Goal: Transaction & Acquisition: Subscribe to service/newsletter

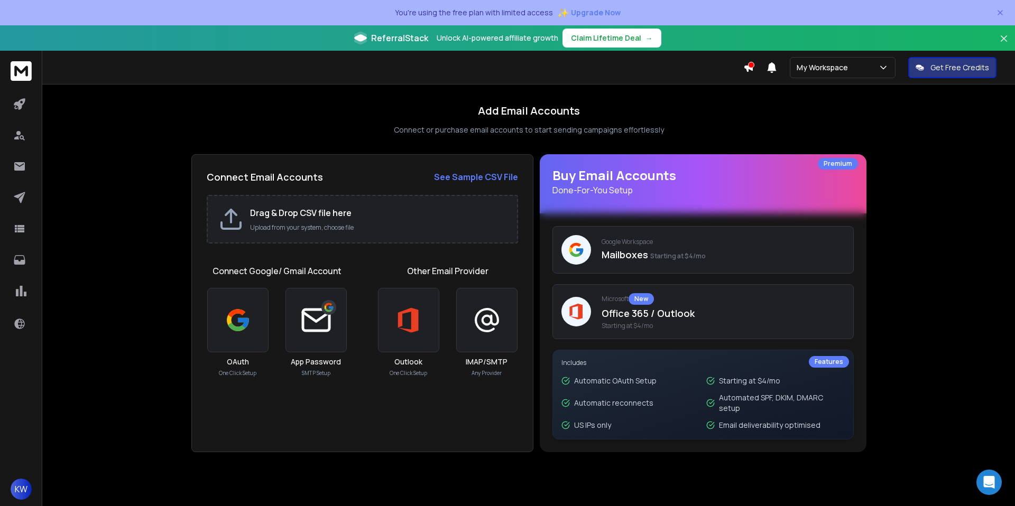
click at [478, 324] on icon at bounding box center [487, 320] width 22 height 22
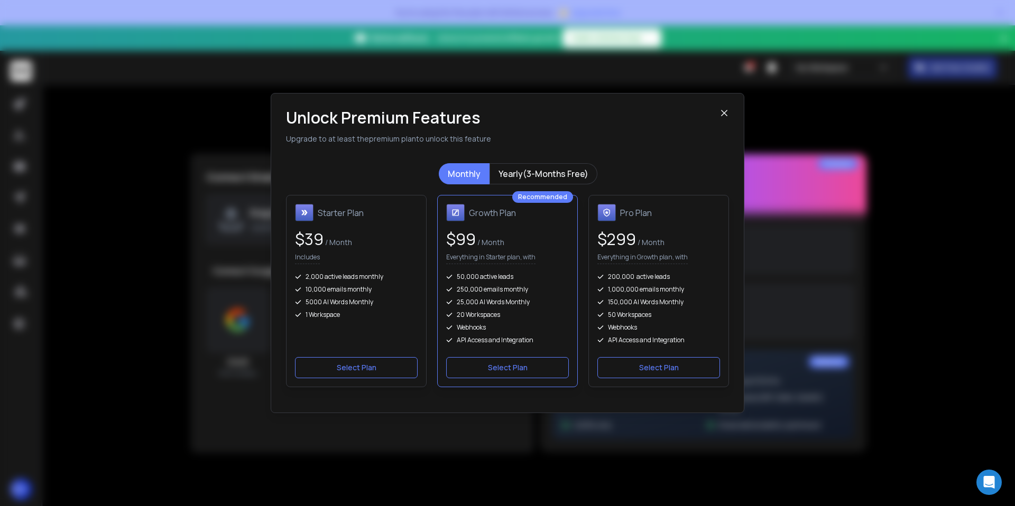
click at [729, 118] on div "Unlock Premium Features Upgrade to at least the premium plan to unlock this fea…" at bounding box center [508, 253] width 474 height 321
click at [726, 115] on icon at bounding box center [724, 113] width 10 height 10
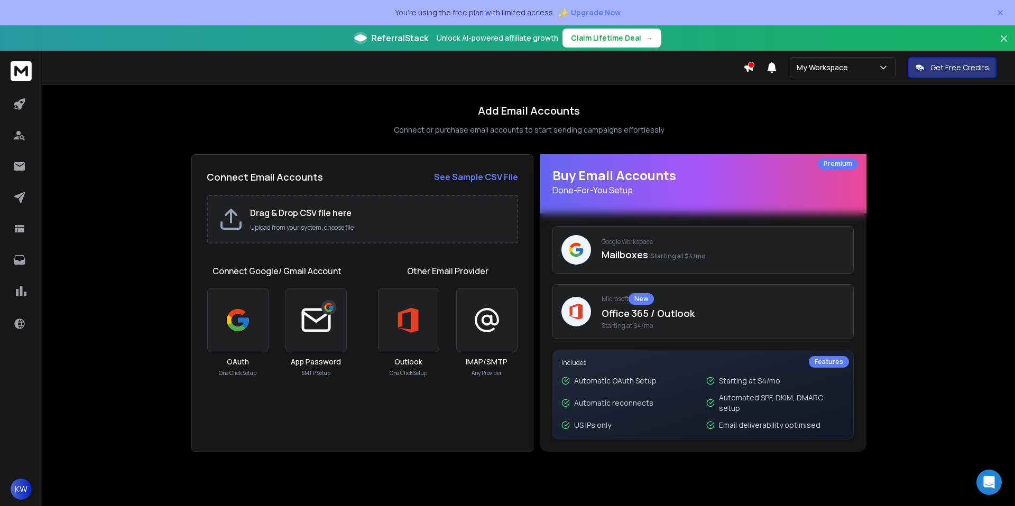
click at [245, 334] on icon at bounding box center [238, 320] width 26 height 32
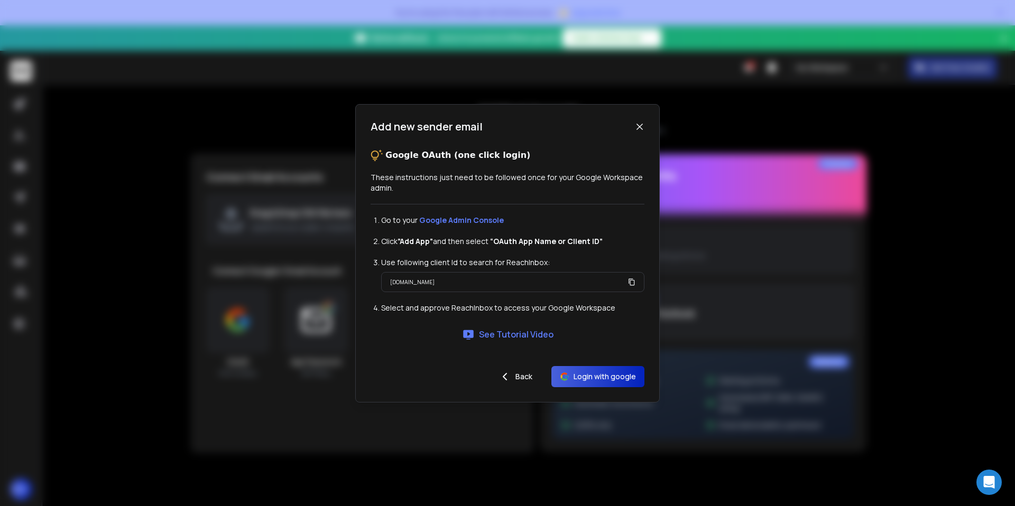
click at [638, 127] on icon at bounding box center [640, 127] width 10 height 10
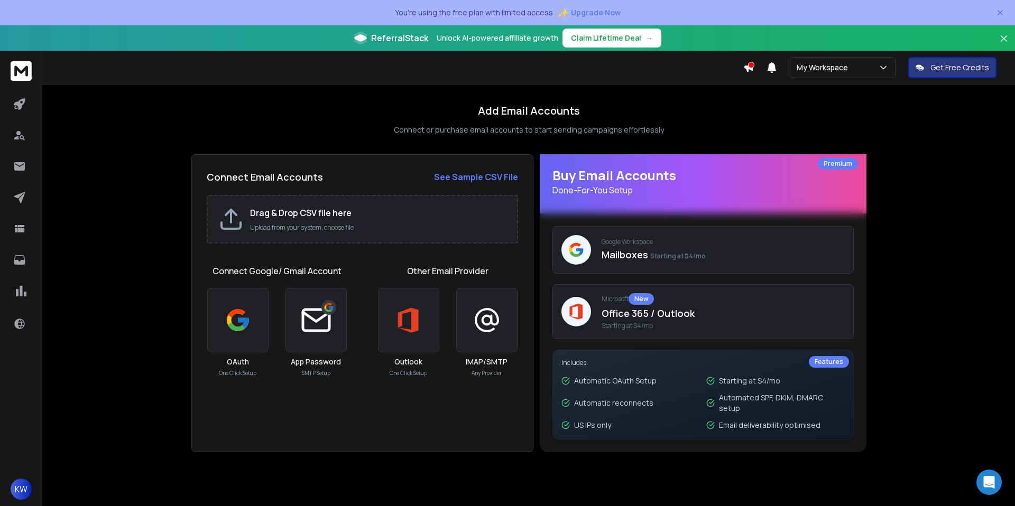
click at [317, 333] on icon at bounding box center [316, 320] width 32 height 32
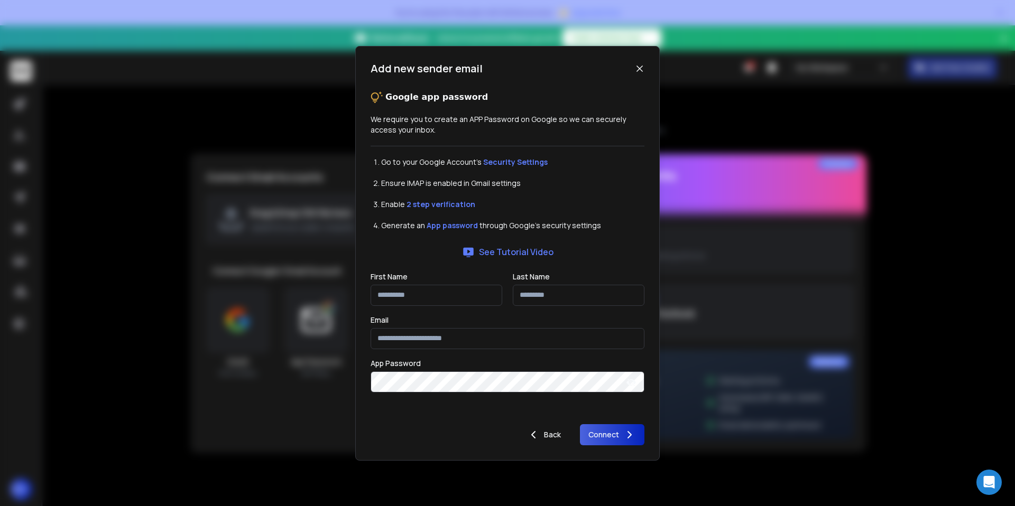
click at [644, 73] on div "Add new sender email Google app password We require you to create an APP Passwo…" at bounding box center [507, 253] width 304 height 415
click at [639, 73] on icon at bounding box center [640, 69] width 10 height 10
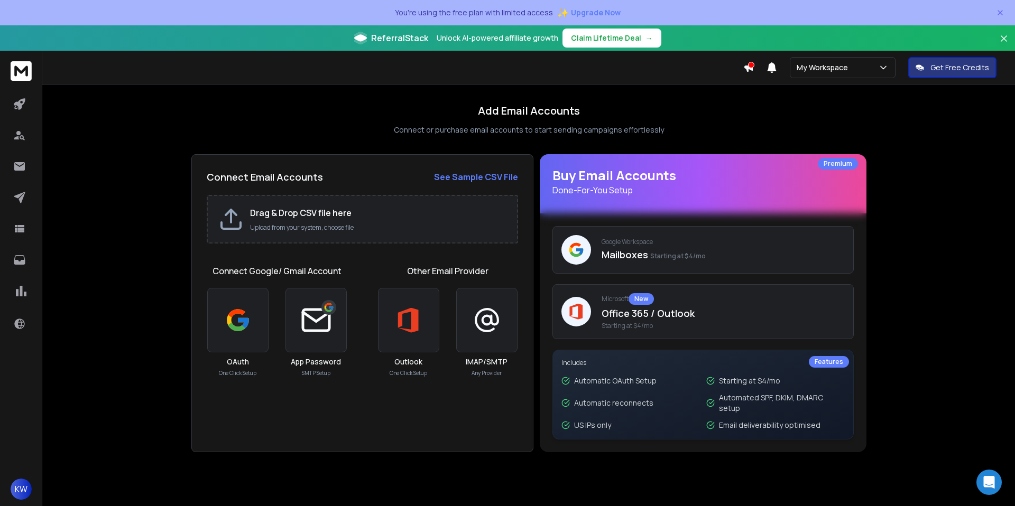
click at [493, 308] on icon at bounding box center [487, 320] width 26 height 32
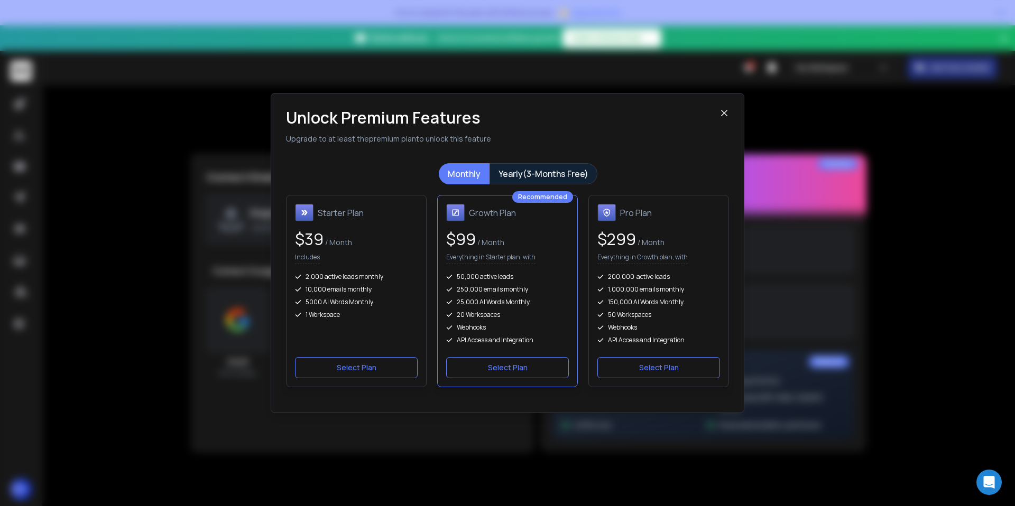
click at [553, 181] on button "Yearly(3-Months Free)" at bounding box center [543, 173] width 108 height 21
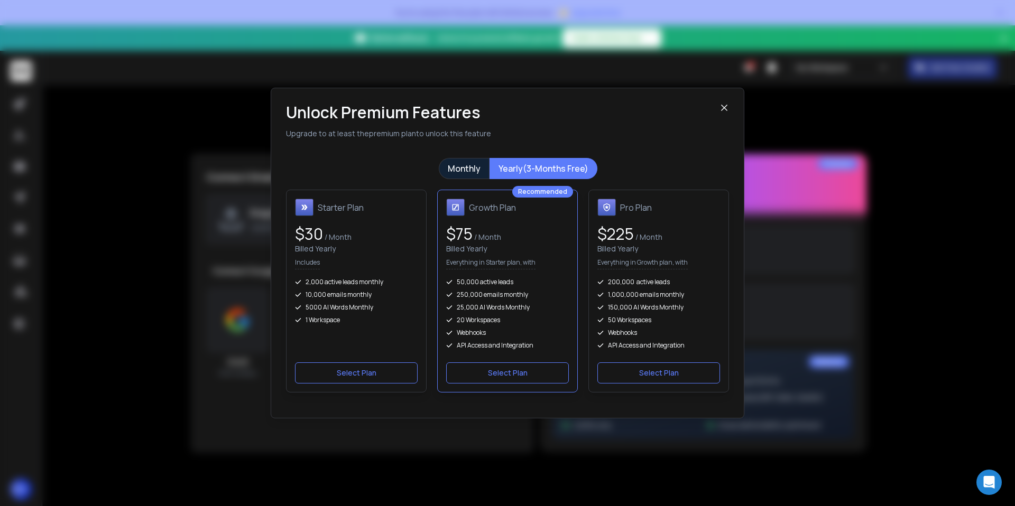
click at [456, 176] on button "Monthly" at bounding box center [464, 168] width 51 height 21
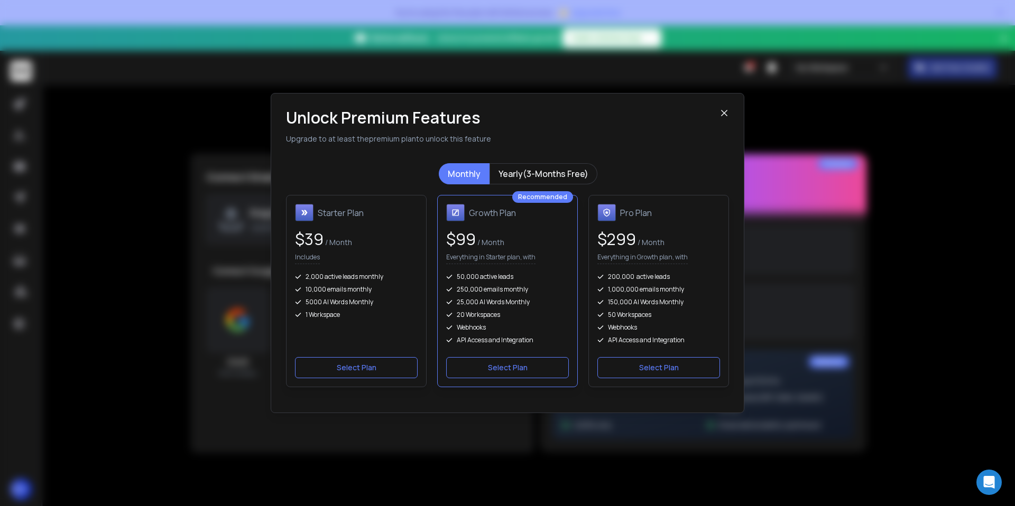
click at [726, 110] on icon at bounding box center [724, 113] width 6 height 6
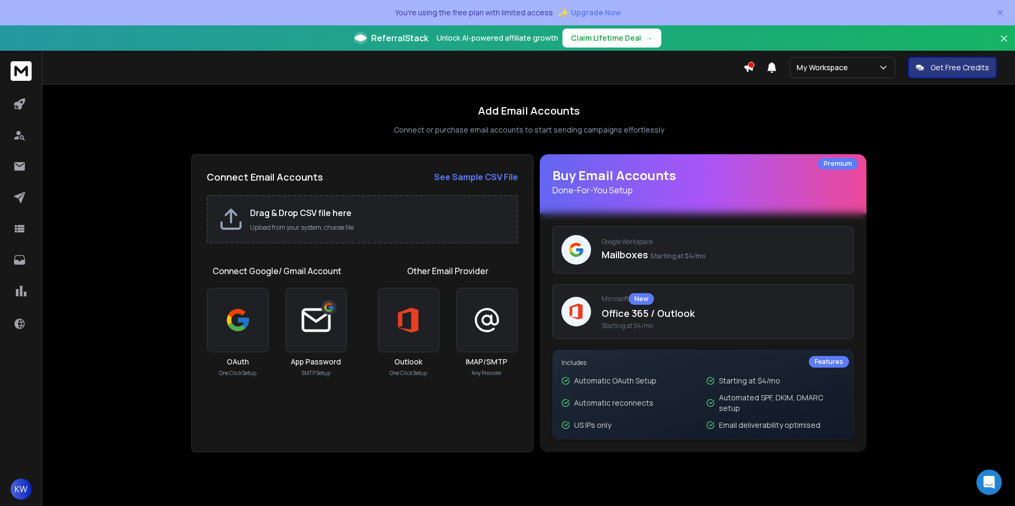
click at [230, 339] on div at bounding box center [237, 320] width 61 height 64
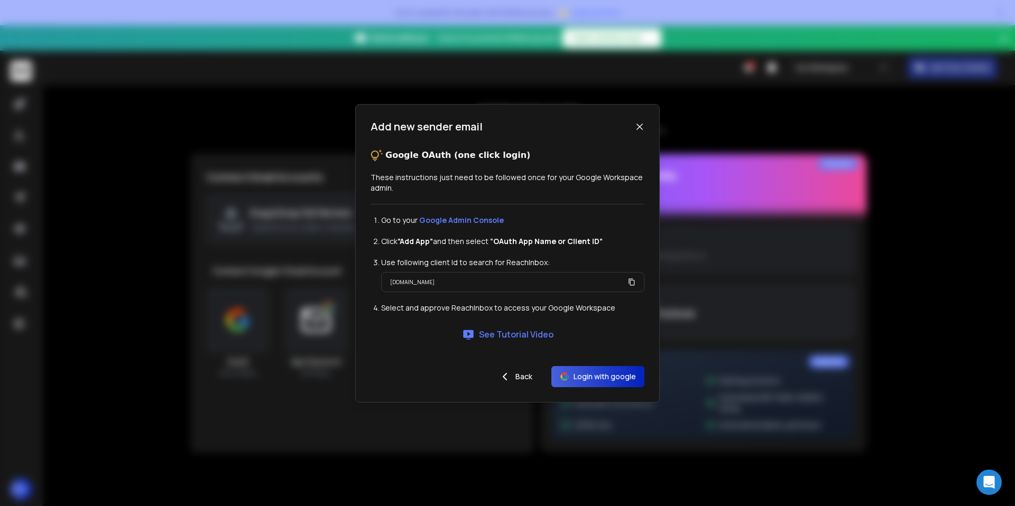
click at [641, 120] on div "Add new sender email" at bounding box center [508, 126] width 274 height 15
click at [638, 122] on icon at bounding box center [640, 127] width 10 height 10
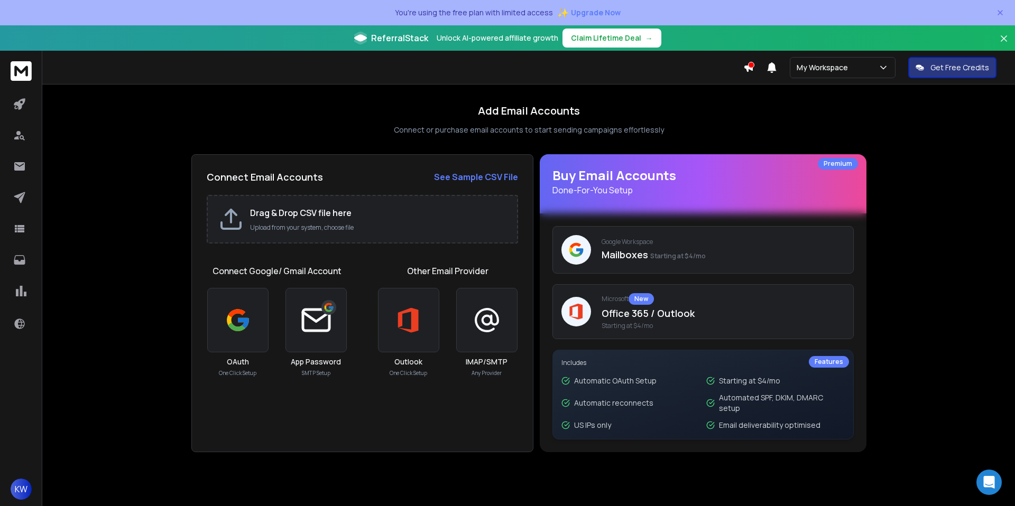
click at [501, 341] on div at bounding box center [486, 320] width 61 height 64
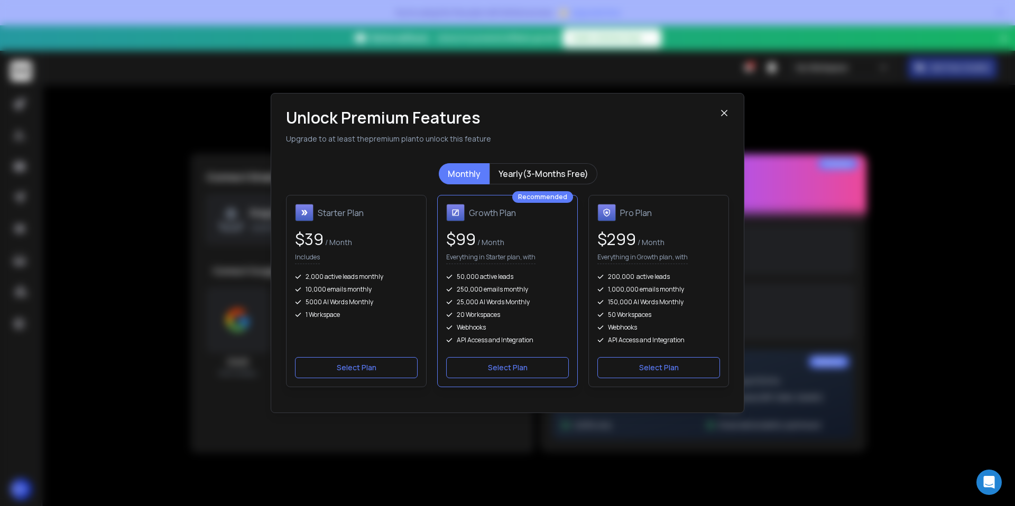
click at [726, 112] on icon at bounding box center [724, 113] width 10 height 10
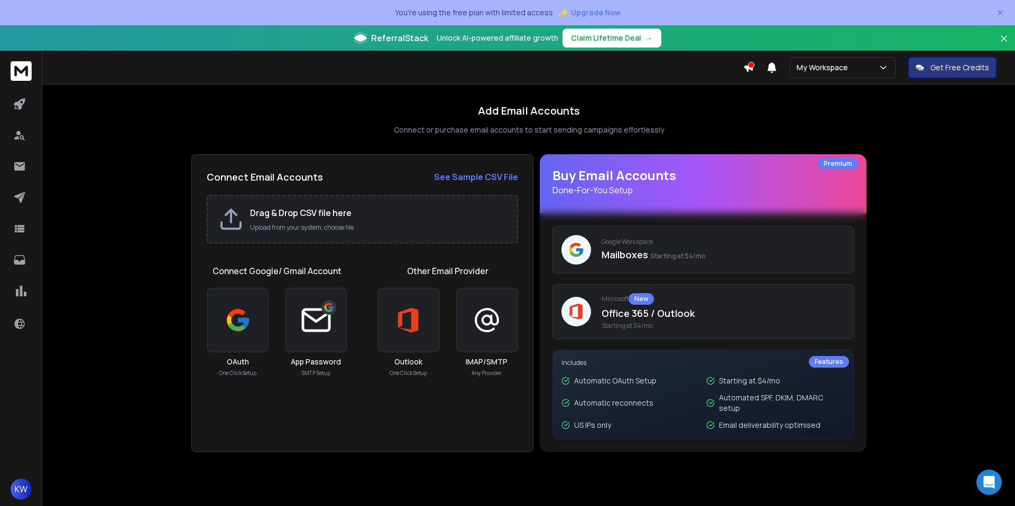
click at [322, 326] on icon at bounding box center [316, 320] width 32 height 32
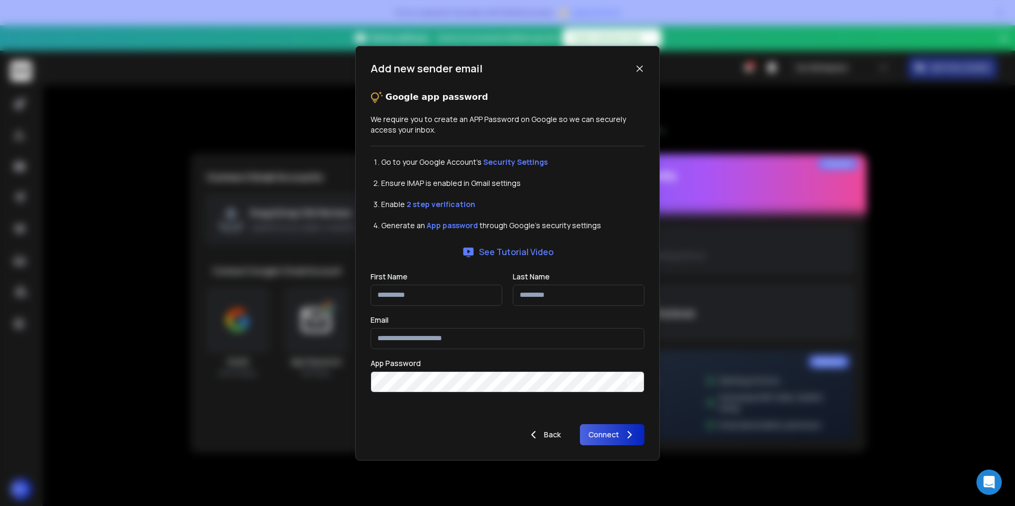
click at [427, 297] on input "text" at bounding box center [437, 295] width 132 height 21
type input "**********"
type input "*****"
click at [467, 346] on input "email" at bounding box center [508, 338] width 274 height 21
paste input "**********"
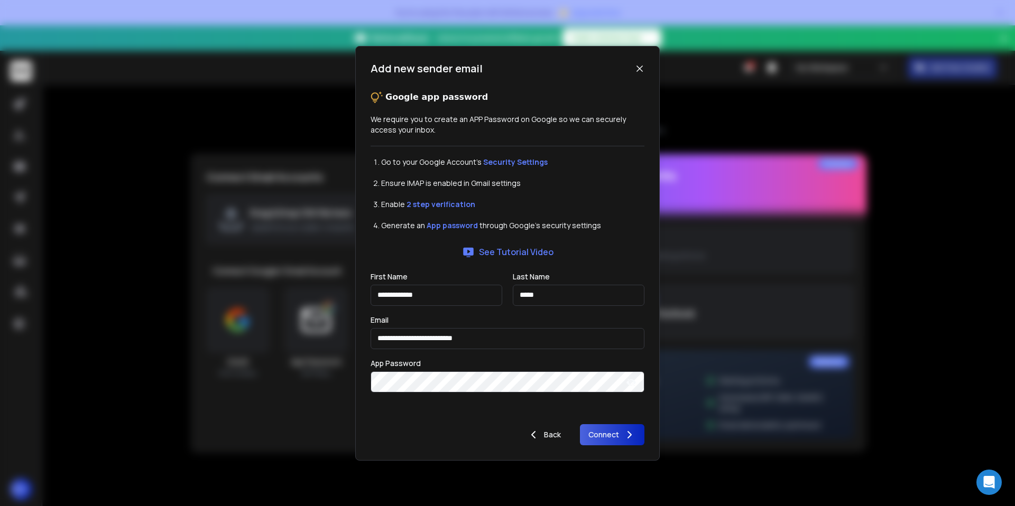
click at [428, 339] on input "**********" at bounding box center [508, 338] width 274 height 21
paste input "email"
type input "**********"
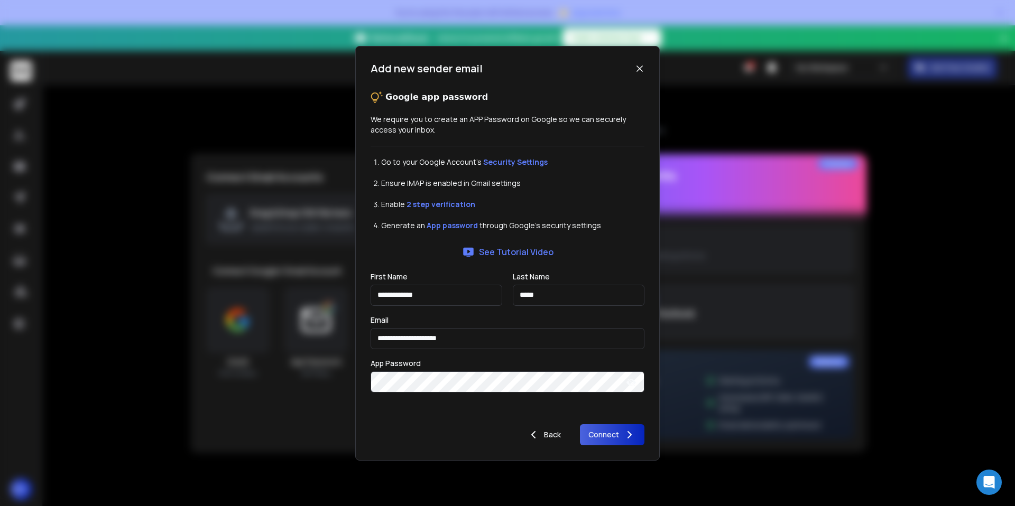
click at [607, 437] on button "Connect" at bounding box center [612, 434] width 64 height 21
click at [639, 72] on icon at bounding box center [640, 69] width 10 height 10
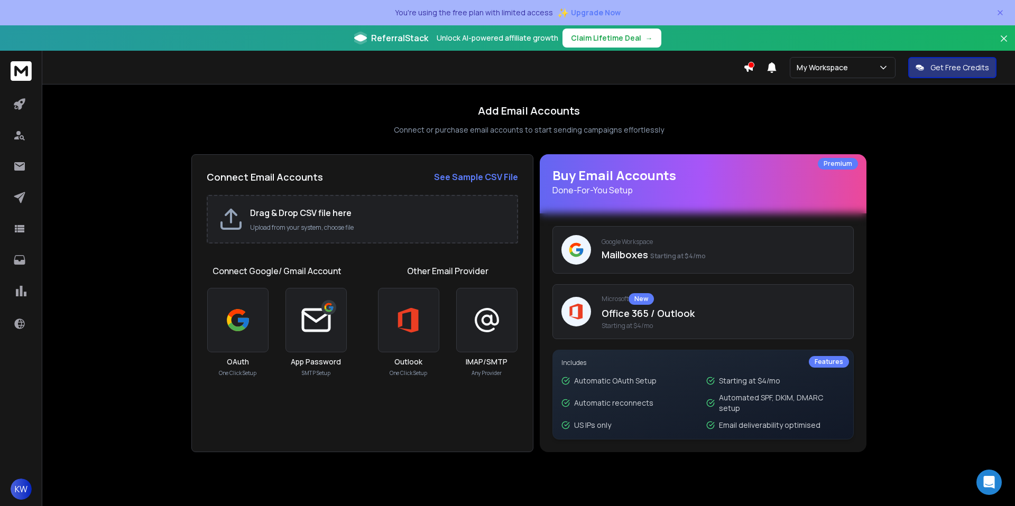
click at [488, 320] on icon at bounding box center [487, 320] width 26 height 32
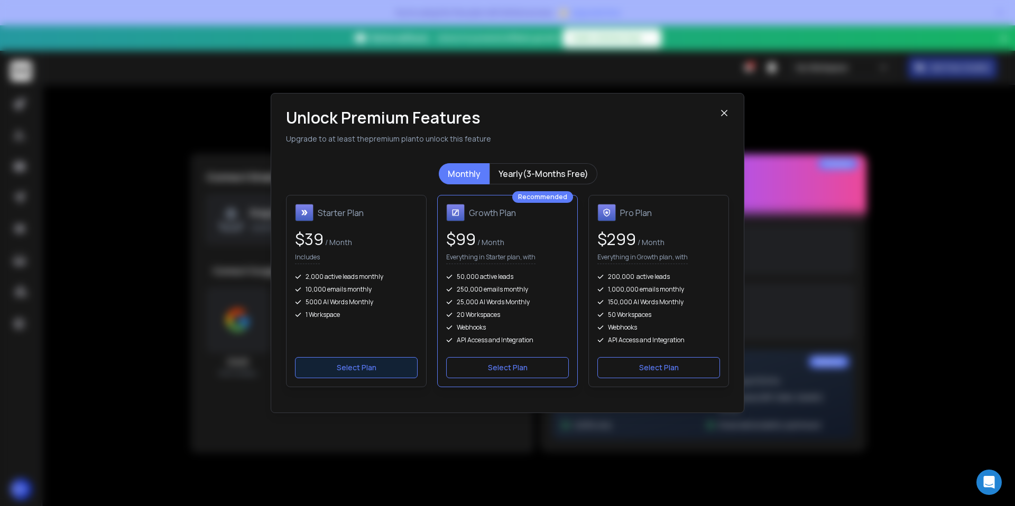
click at [362, 363] on button "Select Plan" at bounding box center [356, 367] width 123 height 21
